Goal: Task Accomplishment & Management: Manage account settings

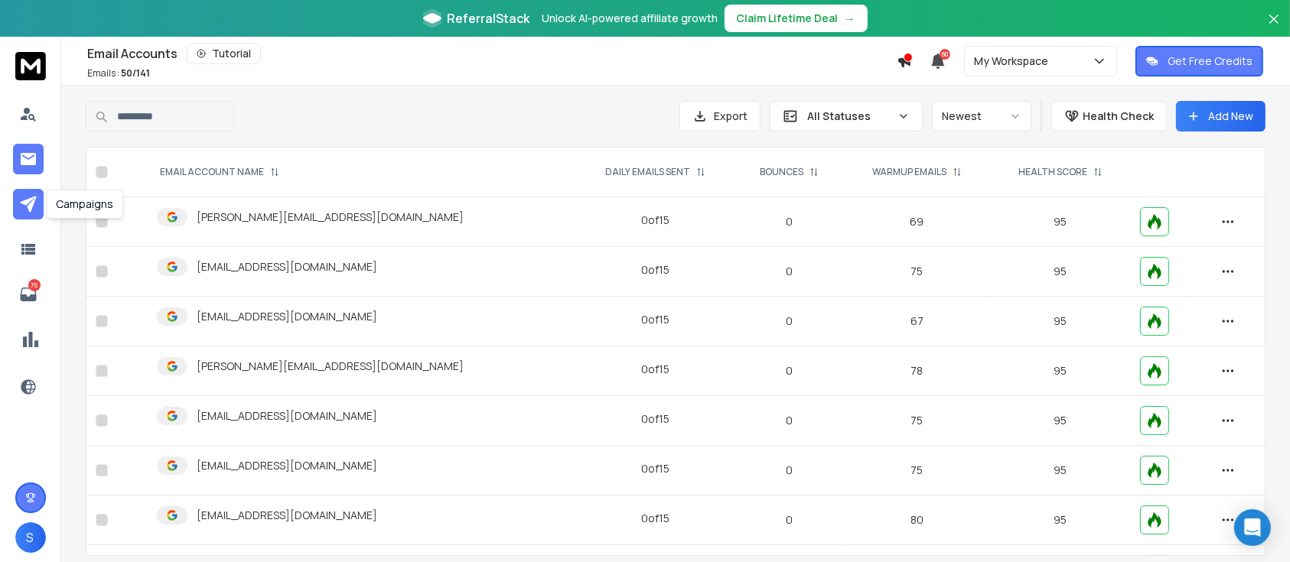
click at [34, 203] on icon at bounding box center [28, 204] width 18 height 18
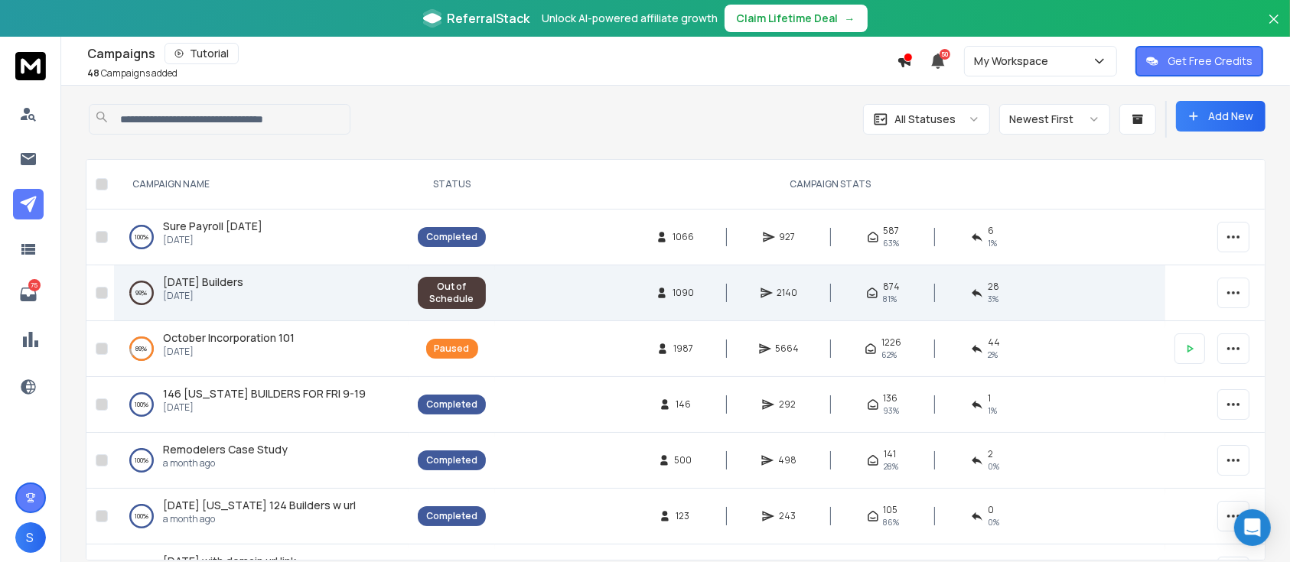
click at [200, 290] on p "[DATE]" at bounding box center [203, 296] width 80 height 12
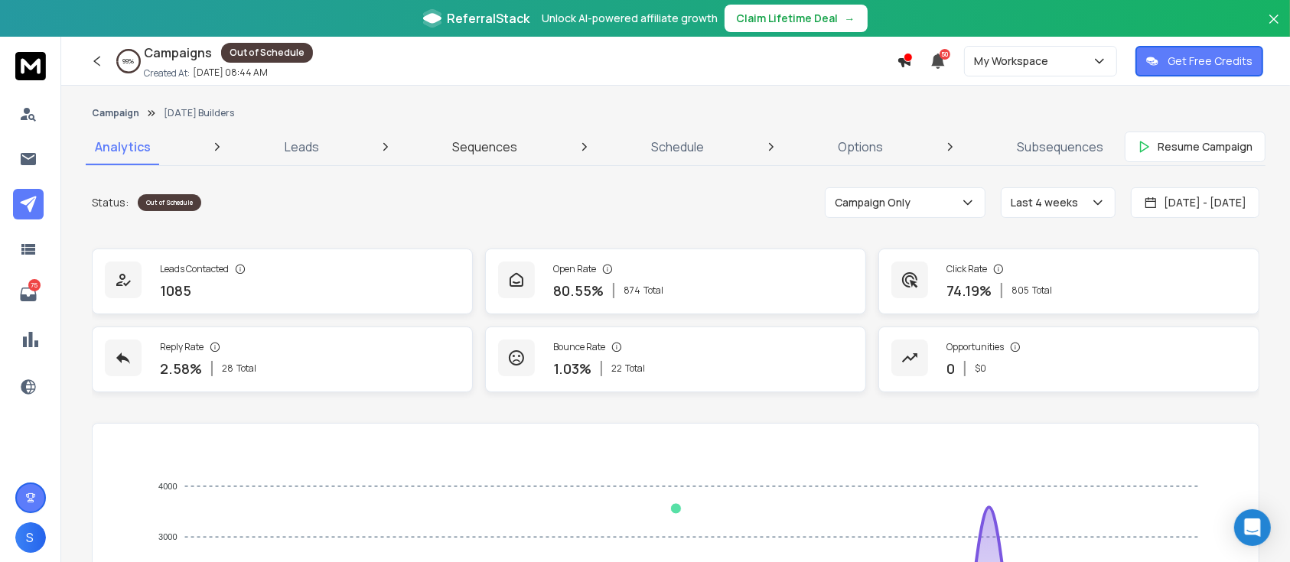
click at [483, 143] on p "Sequences" at bounding box center [485, 147] width 65 height 18
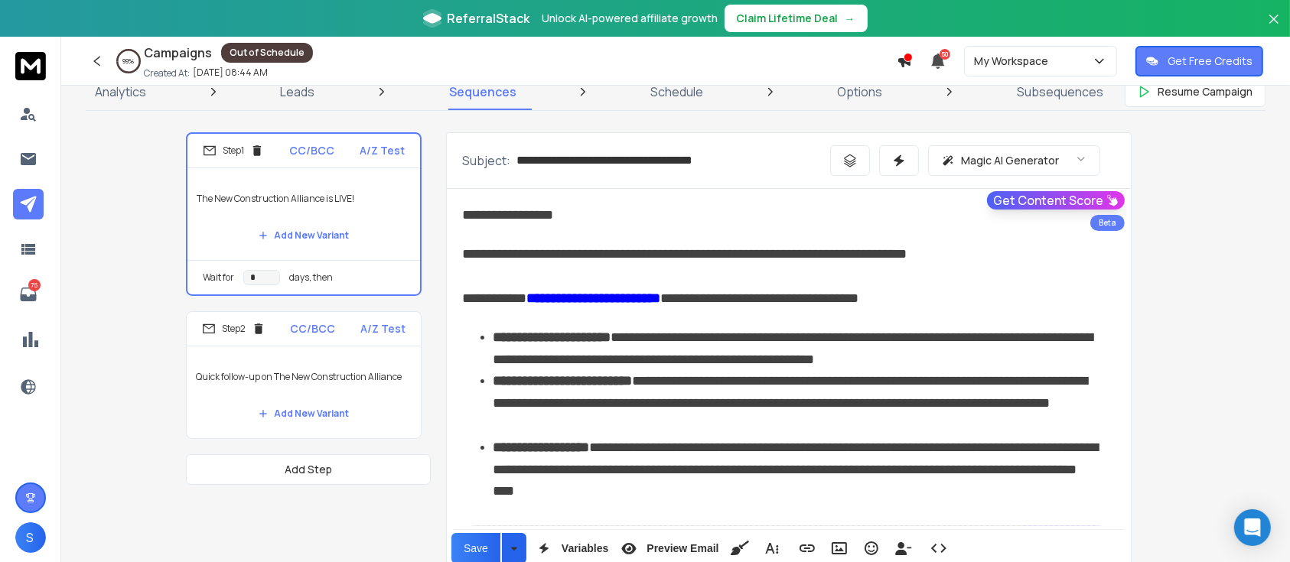
scroll to position [84, 0]
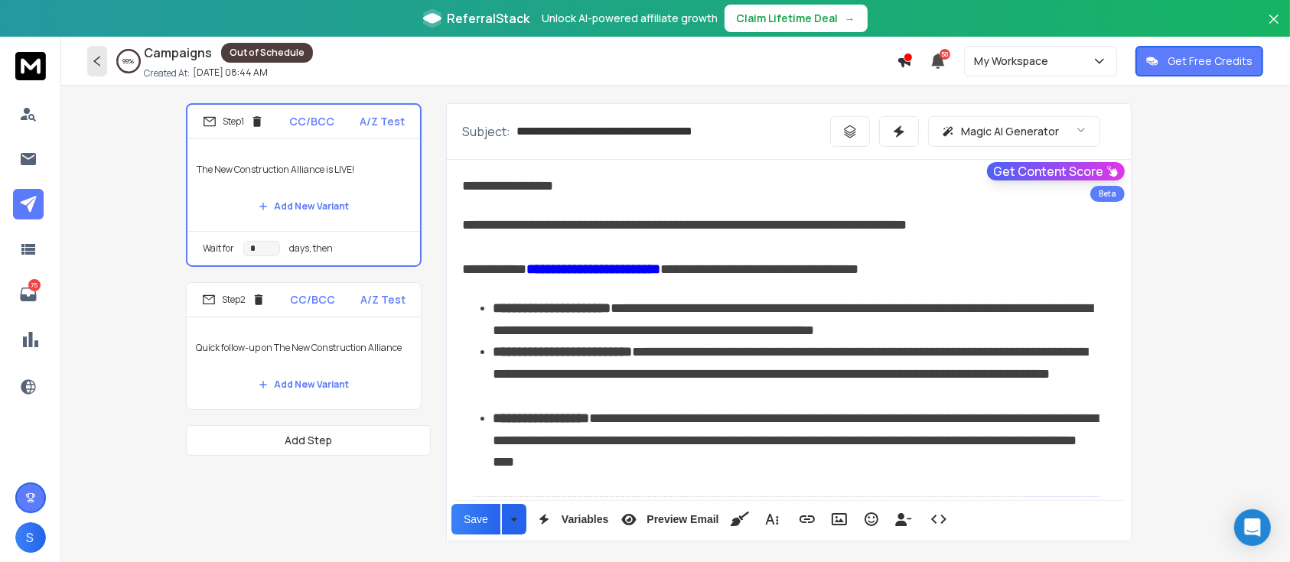
click at [102, 60] on icon at bounding box center [97, 61] width 14 height 14
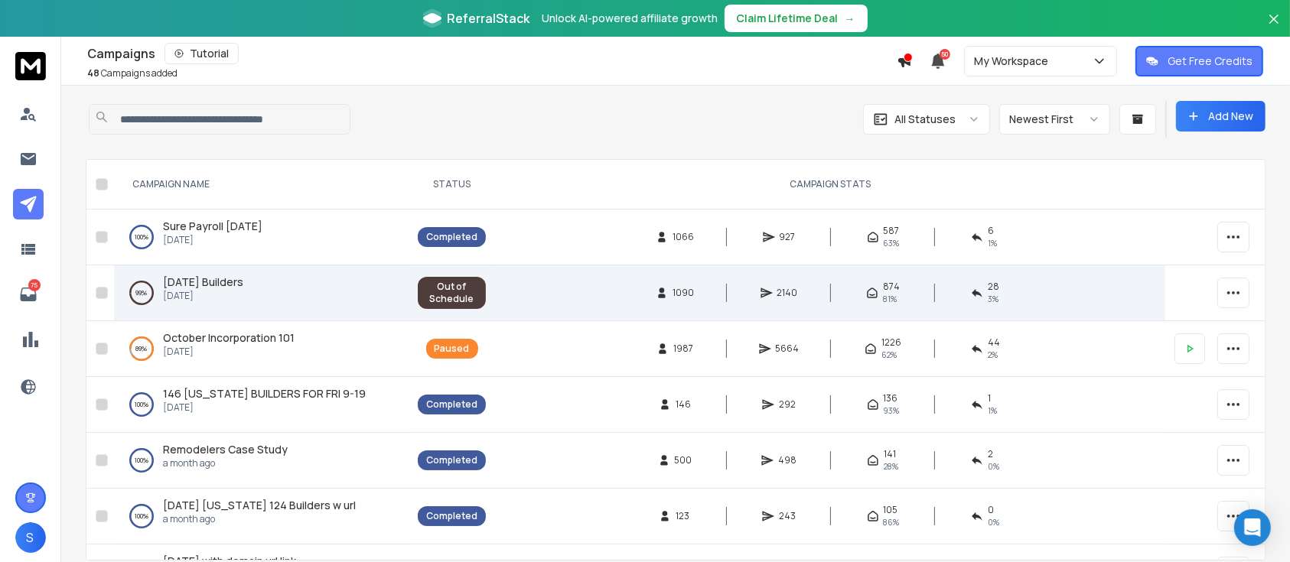
click at [219, 290] on p "[DATE]" at bounding box center [203, 296] width 80 height 12
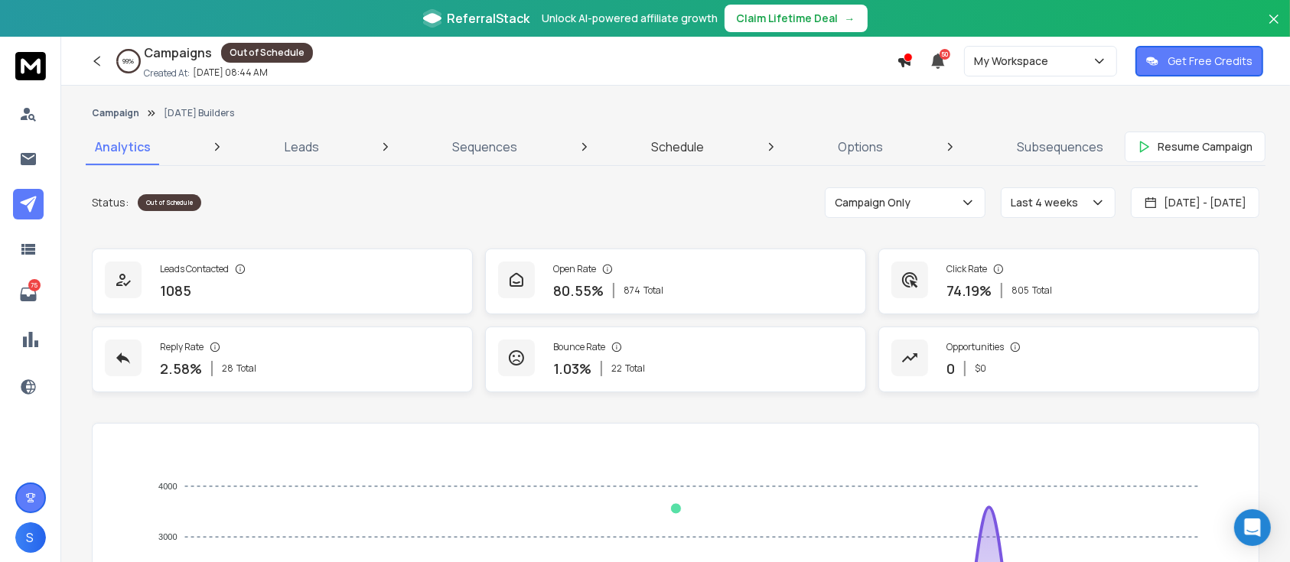
click at [668, 146] on p "Schedule" at bounding box center [677, 147] width 53 height 18
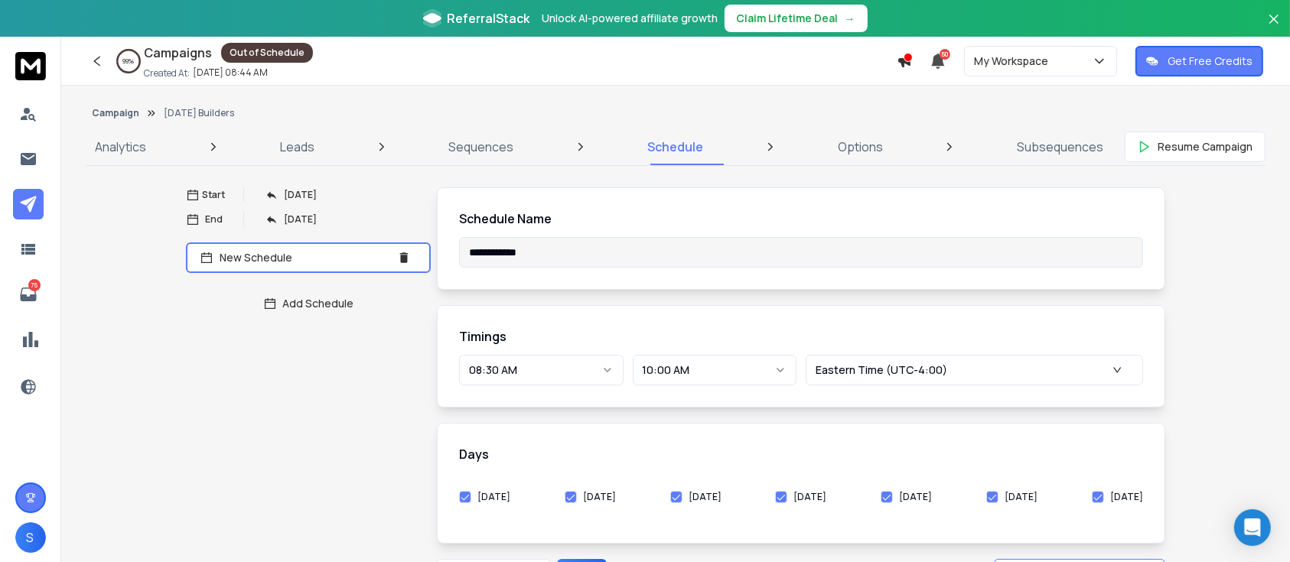
click at [314, 215] on p "[DATE]" at bounding box center [300, 219] width 33 height 12
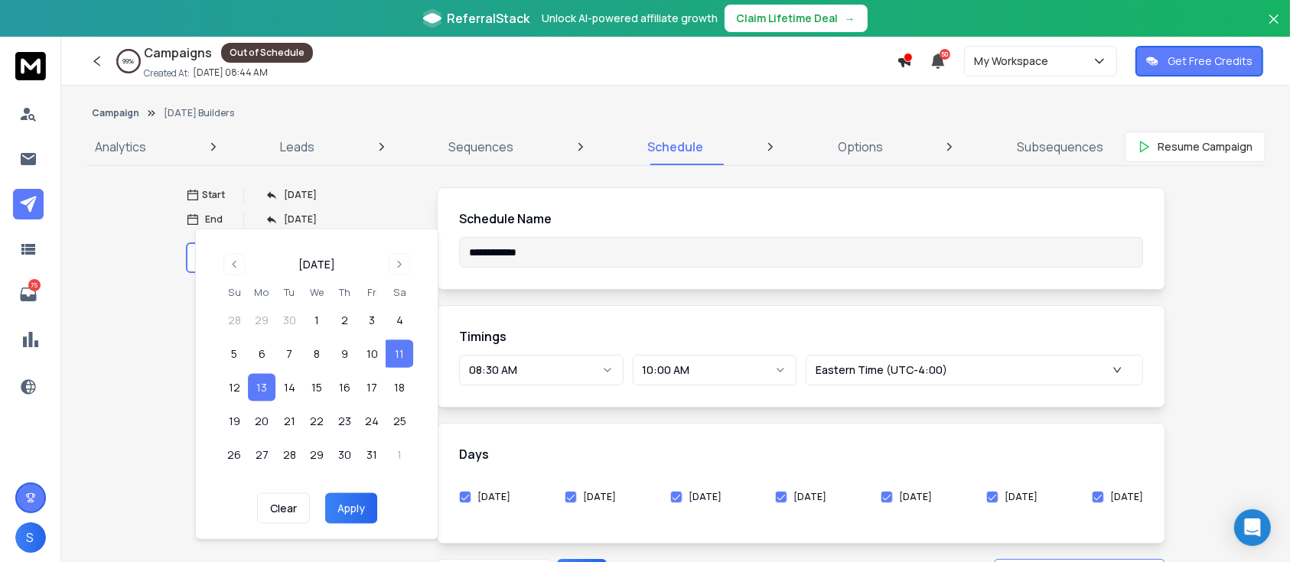
click at [252, 377] on button "13" at bounding box center [262, 388] width 28 height 28
click at [340, 505] on button "Apply" at bounding box center [351, 508] width 52 height 31
click at [340, 505] on button "Apply" at bounding box center [353, 508] width 52 height 31
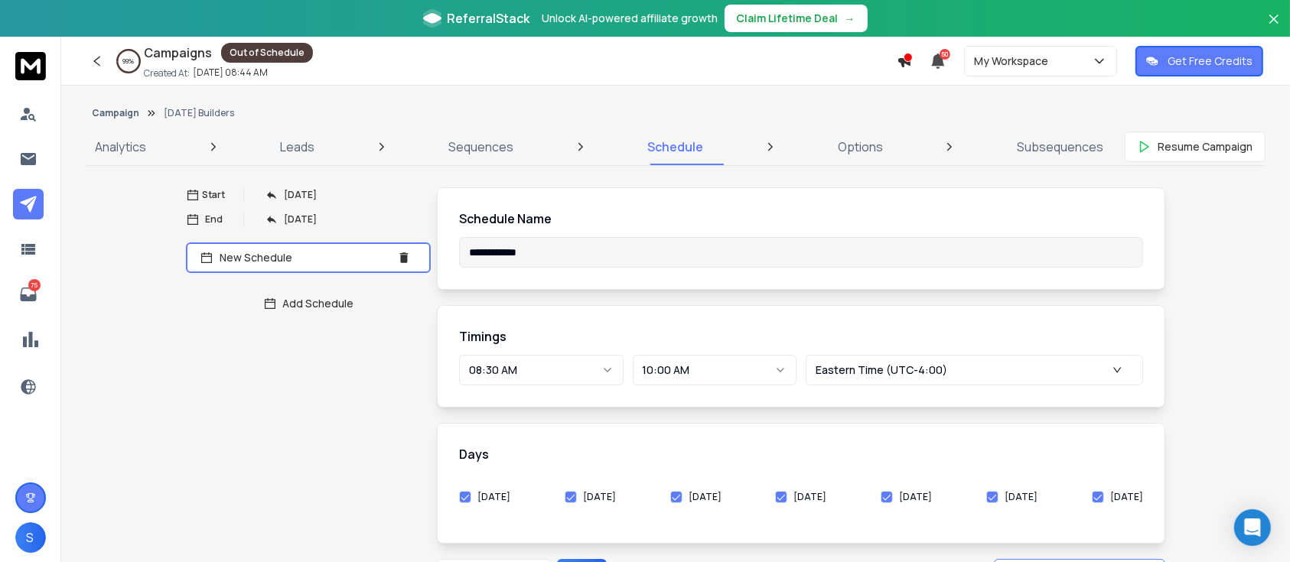
scroll to position [48, 0]
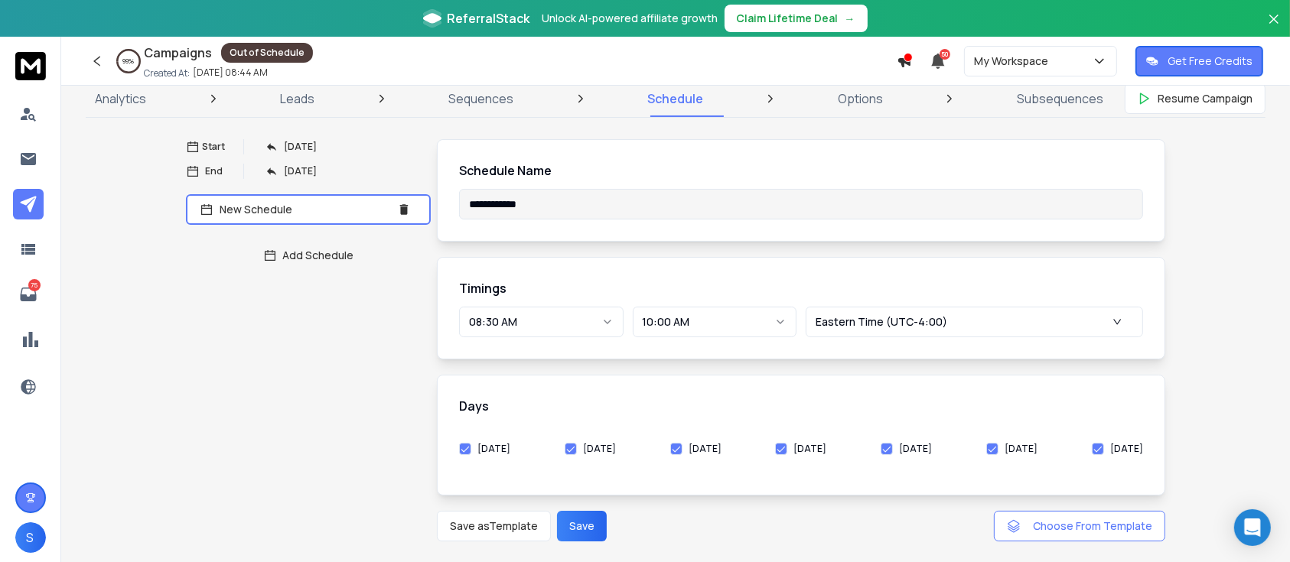
click at [607, 524] on div "Save as Template Save Choose From Template" at bounding box center [801, 526] width 728 height 31
click at [578, 525] on button "Save" at bounding box center [582, 526] width 50 height 31
click at [91, 61] on icon at bounding box center [97, 61] width 14 height 14
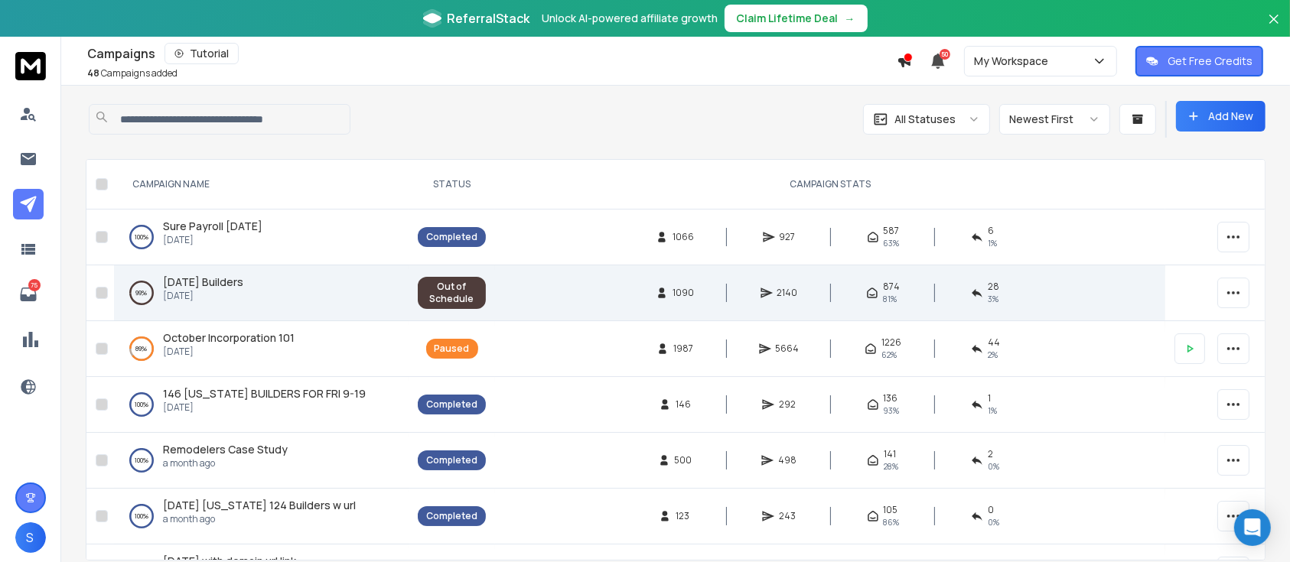
click at [177, 291] on p "[DATE]" at bounding box center [203, 296] width 80 height 12
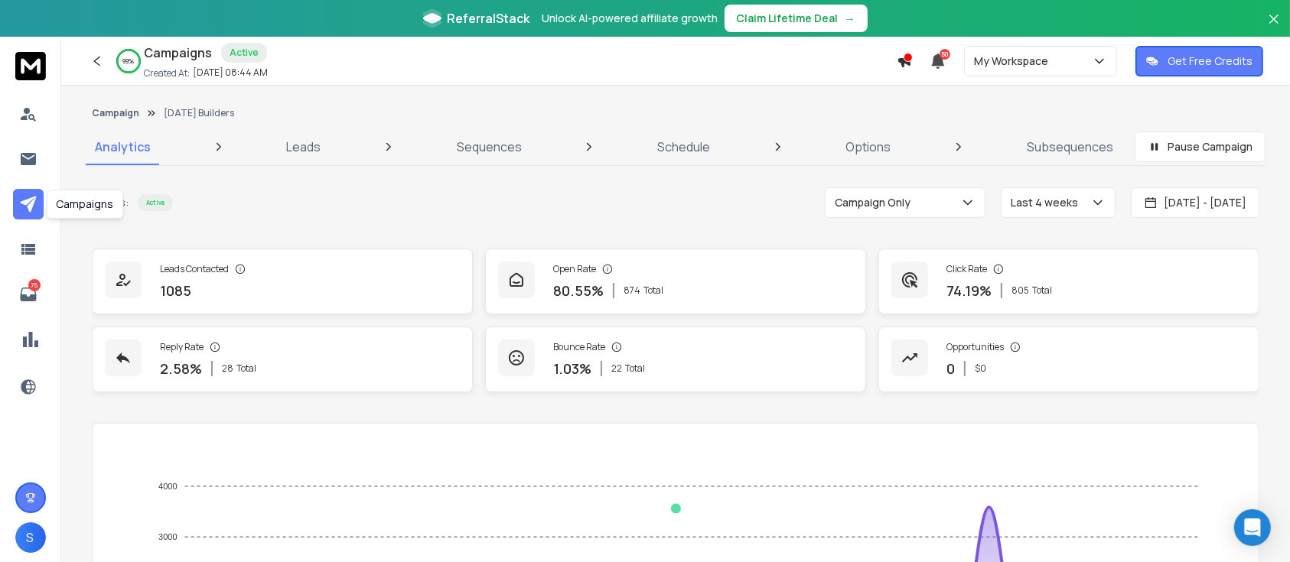
click at [24, 204] on icon at bounding box center [28, 205] width 16 height 16
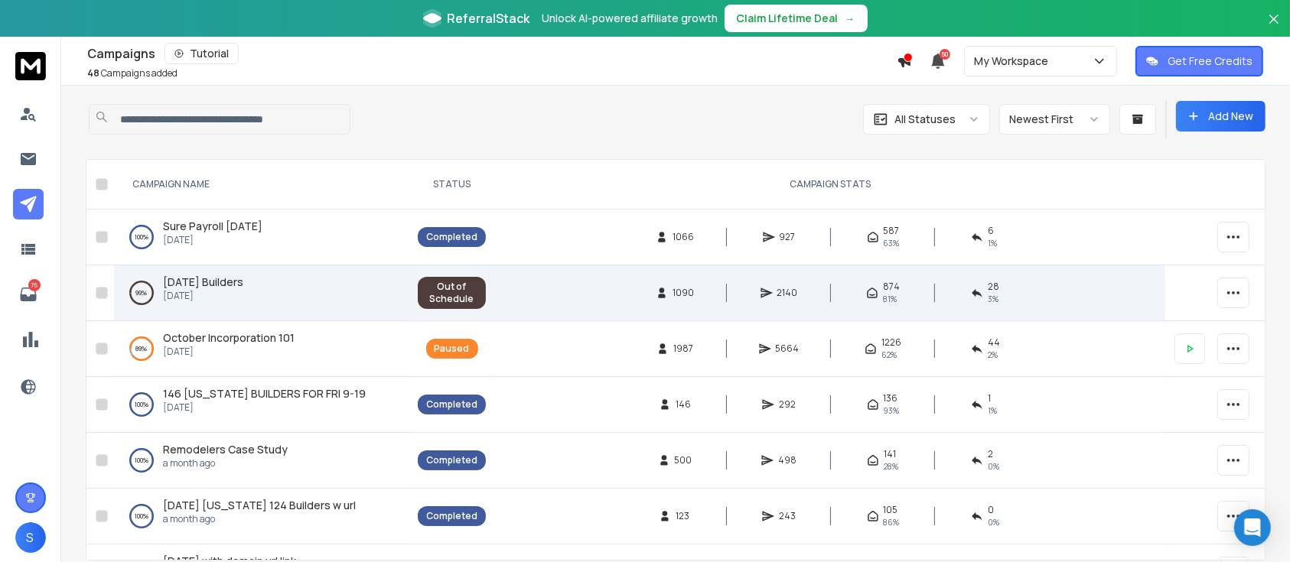
click at [169, 281] on span "[DATE] Builders" at bounding box center [203, 282] width 80 height 15
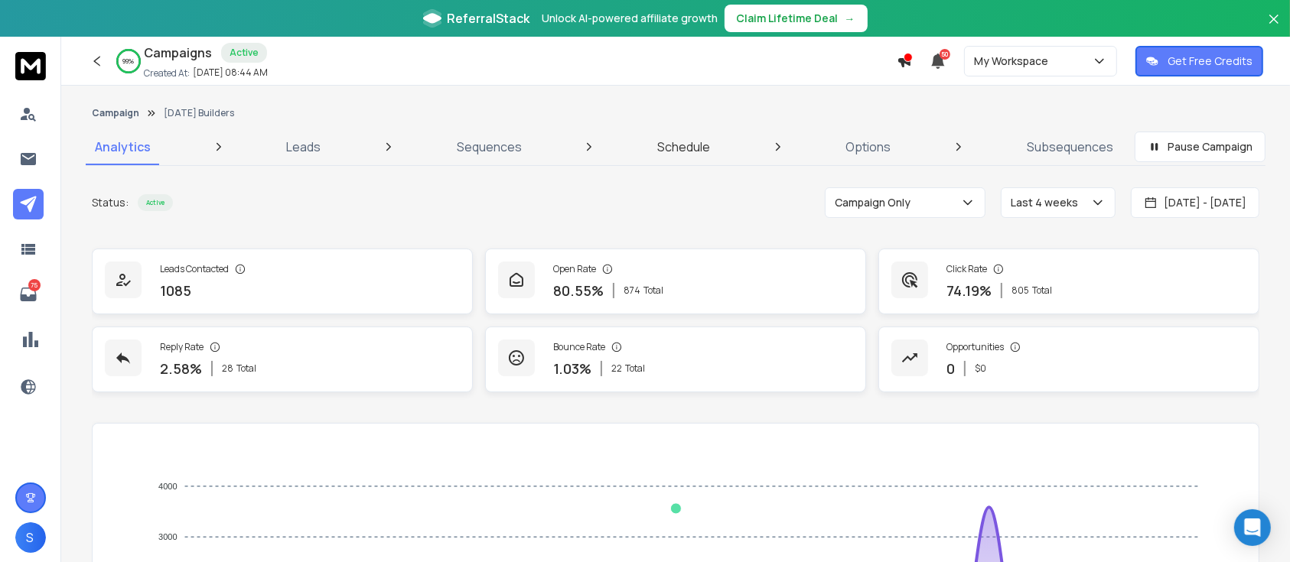
click at [675, 148] on p "Schedule" at bounding box center [683, 147] width 53 height 18
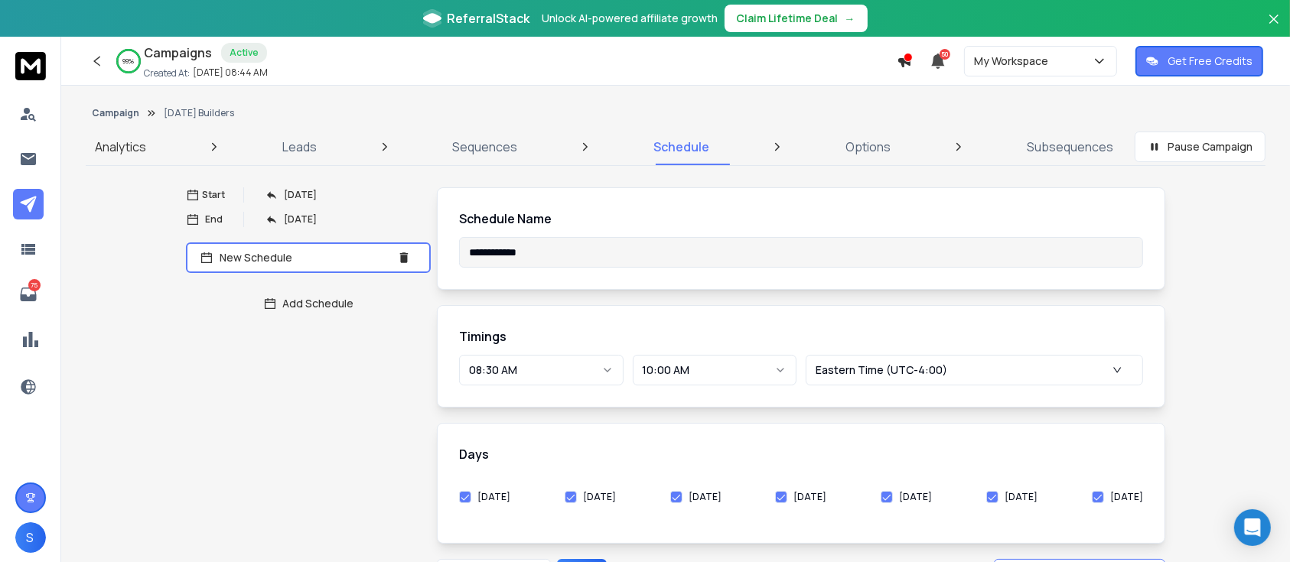
click at [112, 144] on p "Analytics" at bounding box center [120, 147] width 51 height 18
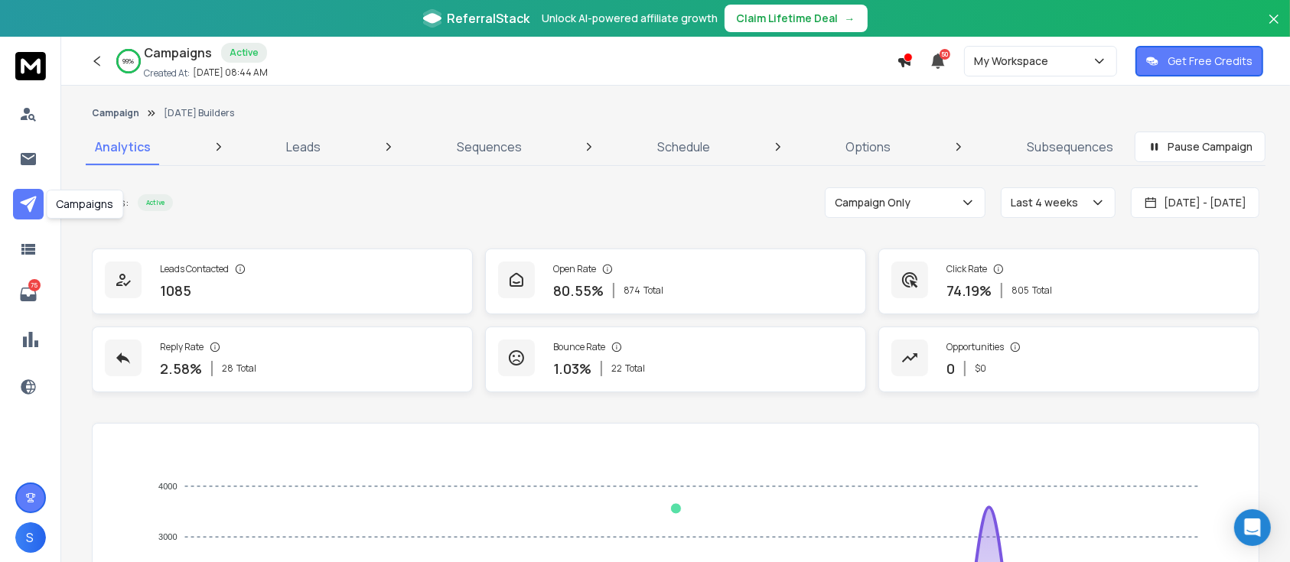
click at [31, 207] on icon at bounding box center [28, 205] width 16 height 16
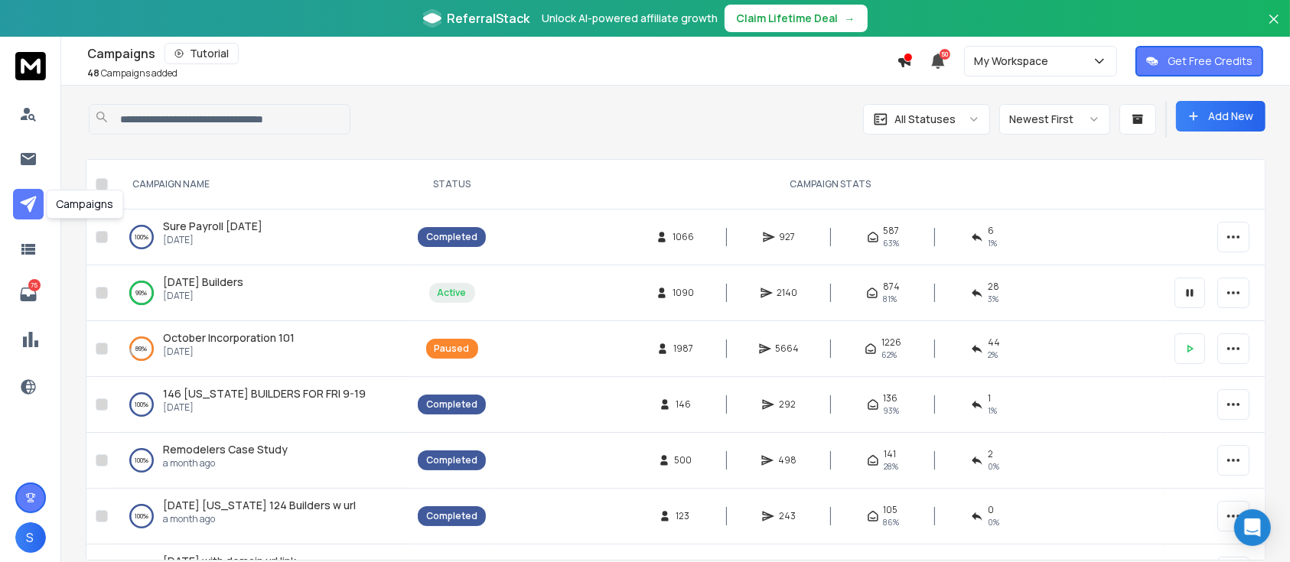
click at [31, 190] on link at bounding box center [28, 204] width 31 height 31
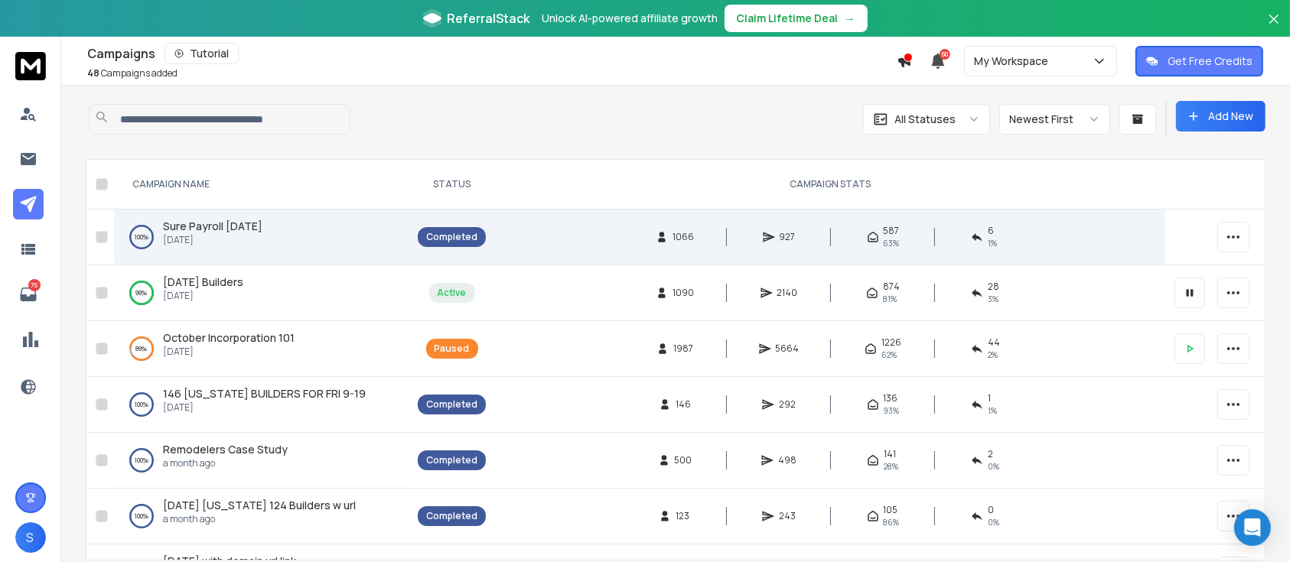
click at [213, 236] on p "[DATE]" at bounding box center [212, 240] width 99 height 12
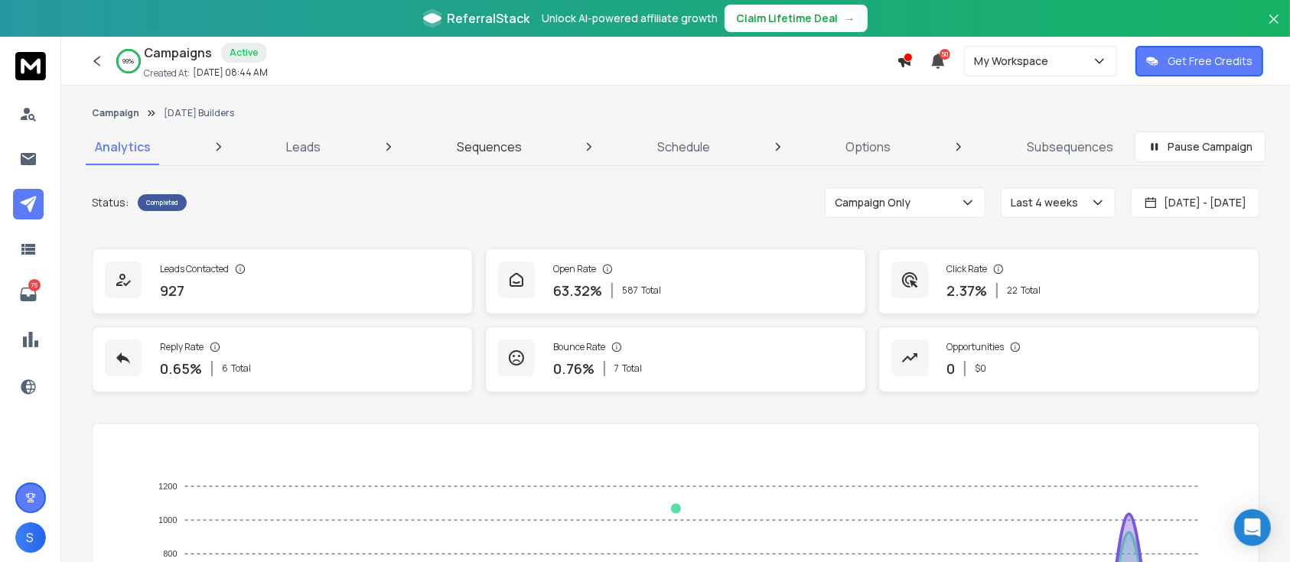
click at [488, 145] on p "Sequences" at bounding box center [489, 147] width 65 height 18
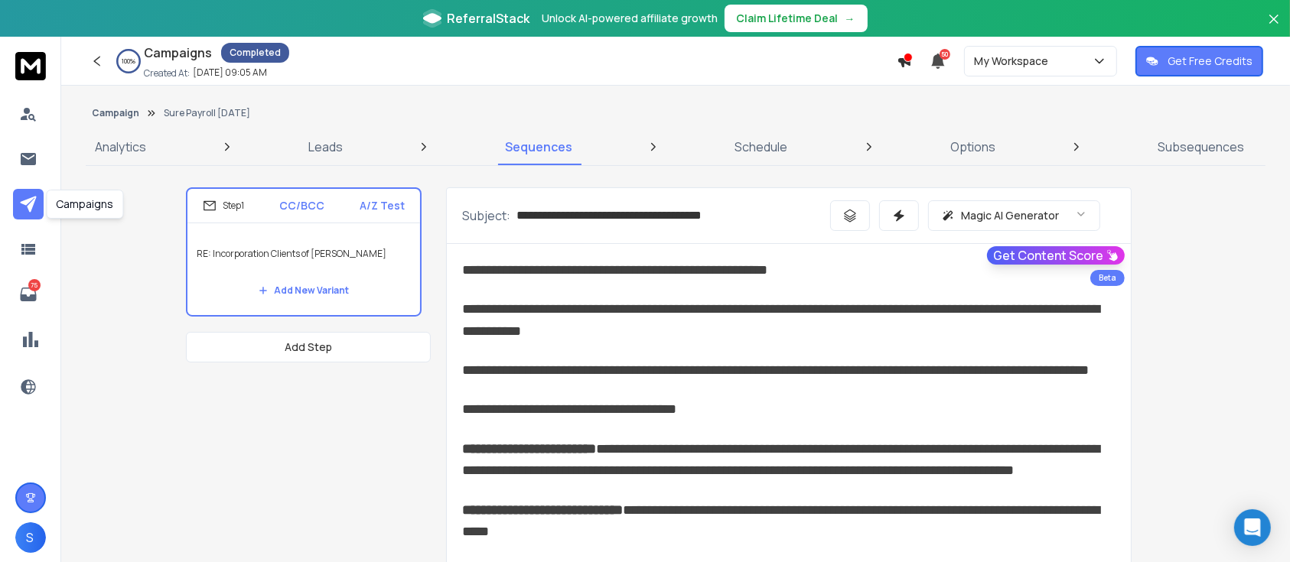
click at [23, 203] on icon at bounding box center [28, 205] width 16 height 16
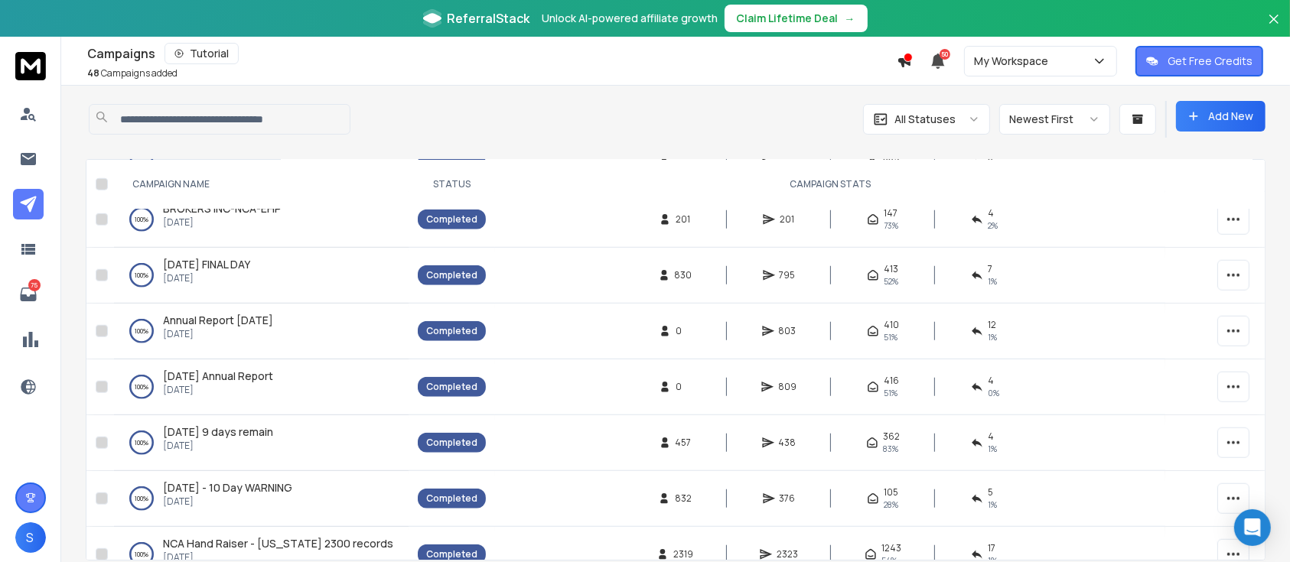
scroll to position [1326, 0]
